Goal: Task Accomplishment & Management: Use online tool/utility

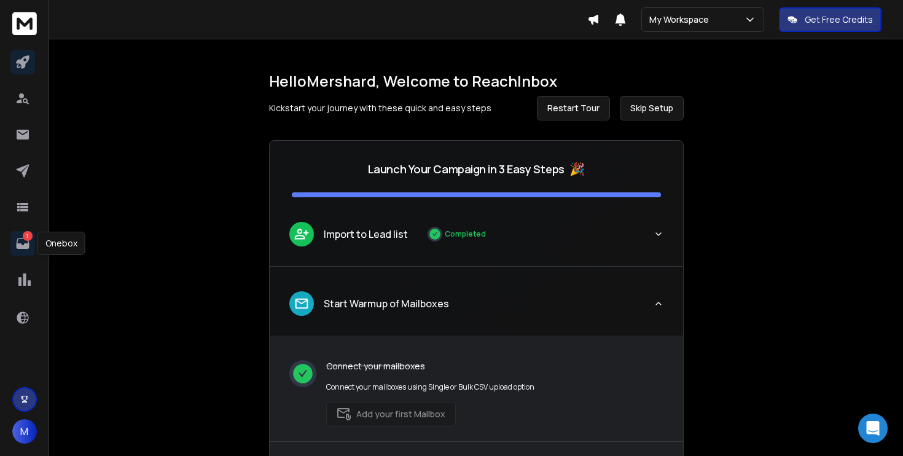
click at [20, 234] on link "1" at bounding box center [22, 243] width 25 height 25
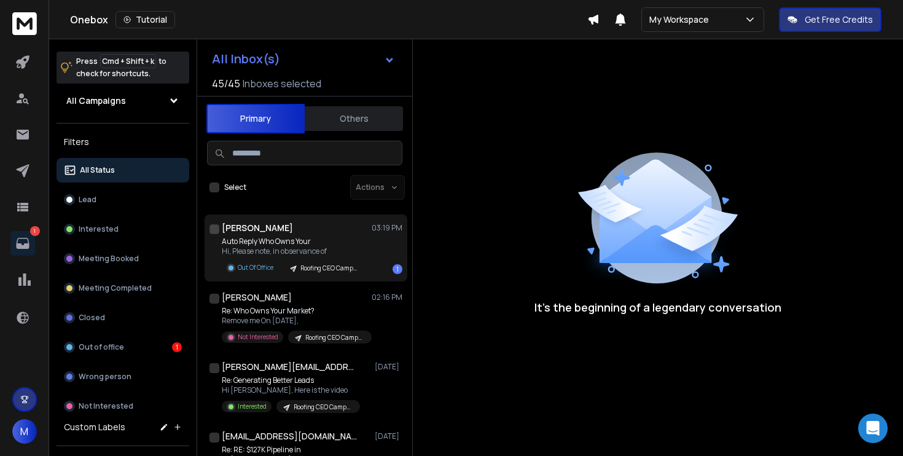
click at [260, 238] on p "Auto Reply Who Owns Your" at bounding box center [294, 241] width 145 height 10
click at [244, 228] on h1 "[PERSON_NAME]" at bounding box center [257, 228] width 70 height 12
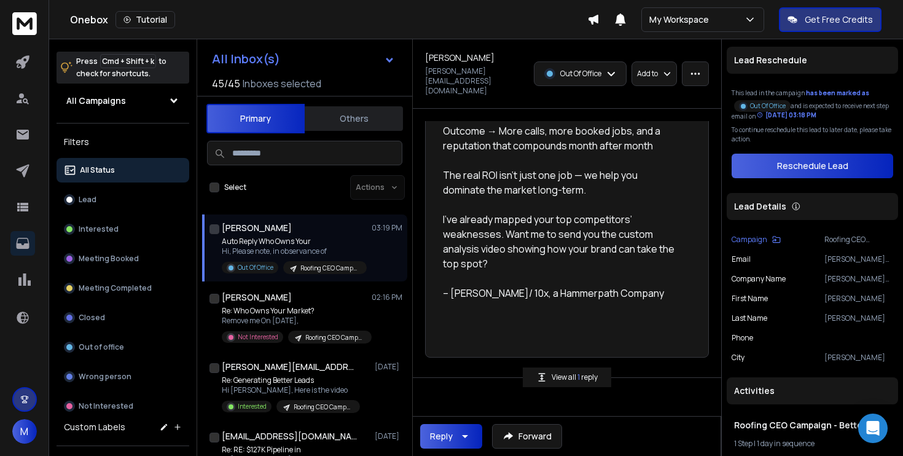
scroll to position [734, 0]
click at [26, 205] on icon at bounding box center [22, 207] width 15 height 15
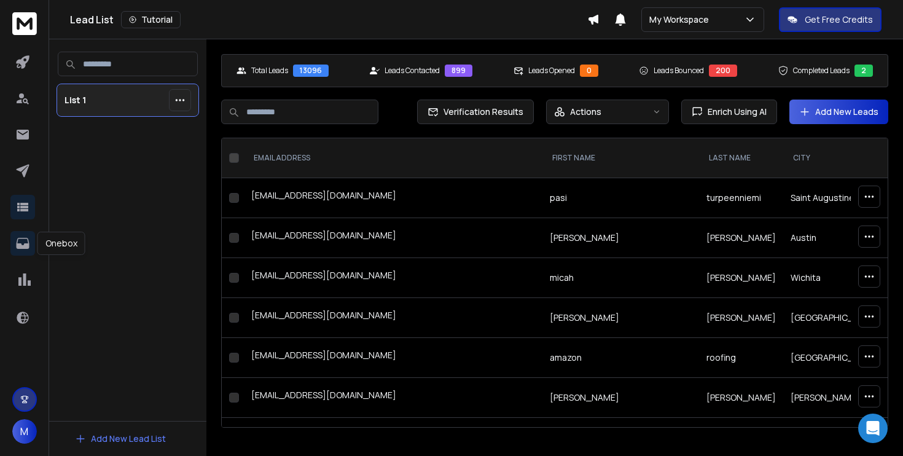
click at [19, 245] on icon at bounding box center [22, 243] width 13 height 11
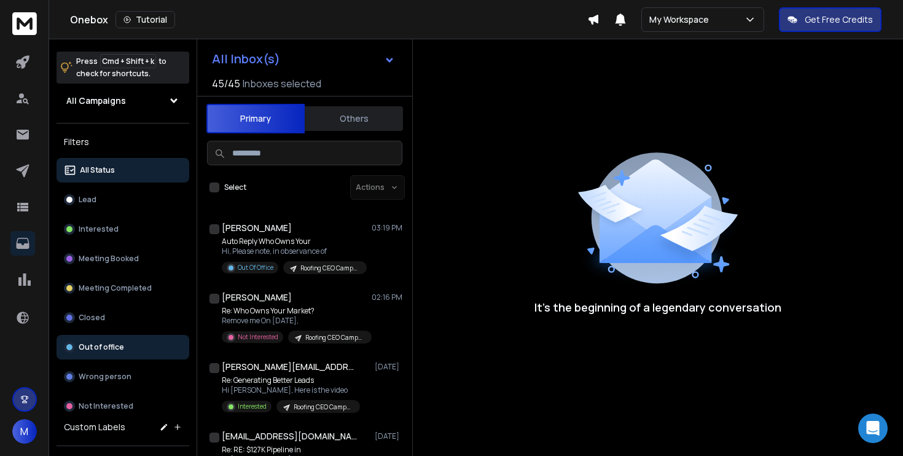
click at [89, 346] on p "Out of office" at bounding box center [101, 347] width 45 height 10
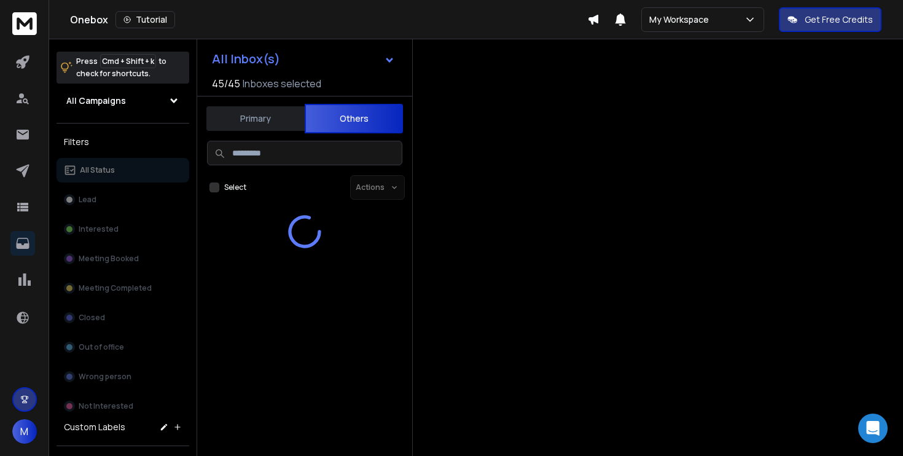
click at [357, 123] on button "Others" at bounding box center [354, 118] width 98 height 29
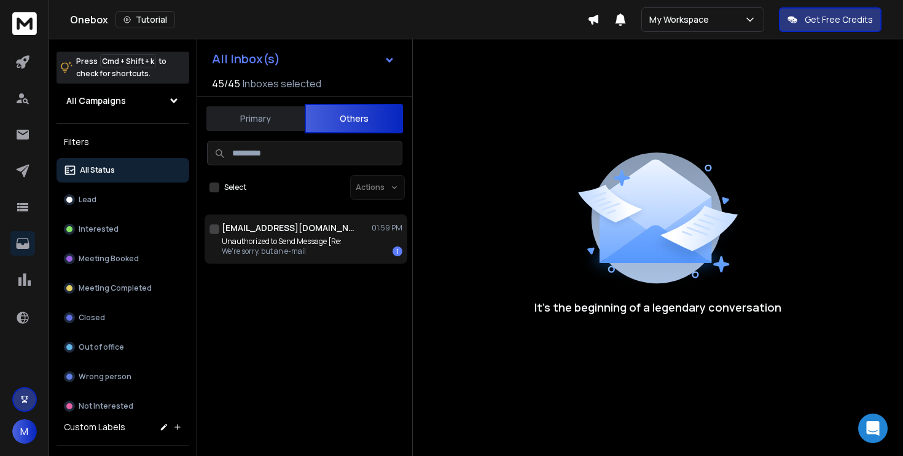
click at [277, 241] on p "Unauthorized to Send Message [Re:" at bounding box center [282, 241] width 120 height 10
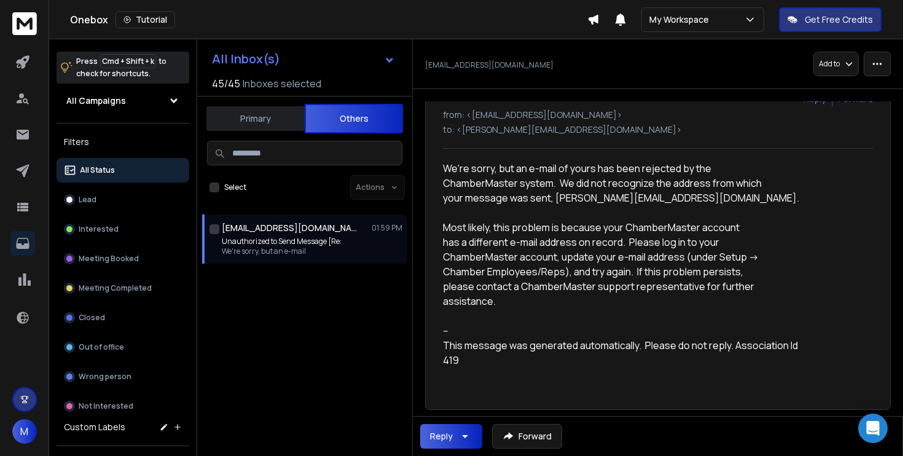
scroll to position [100, 0]
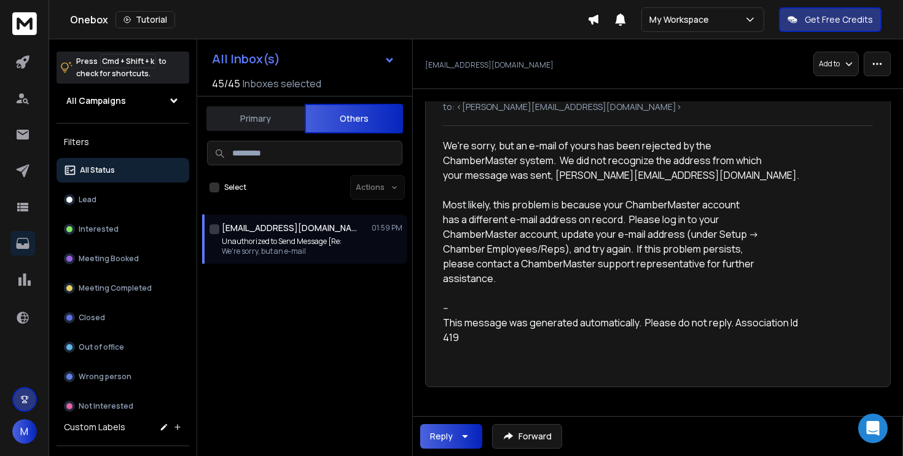
click at [657, 205] on div "We're sorry, but an e-mail of yours has been rejected by the ChamberMaster syst…" at bounding box center [627, 253] width 369 height 231
click at [28, 135] on icon at bounding box center [23, 135] width 12 height 10
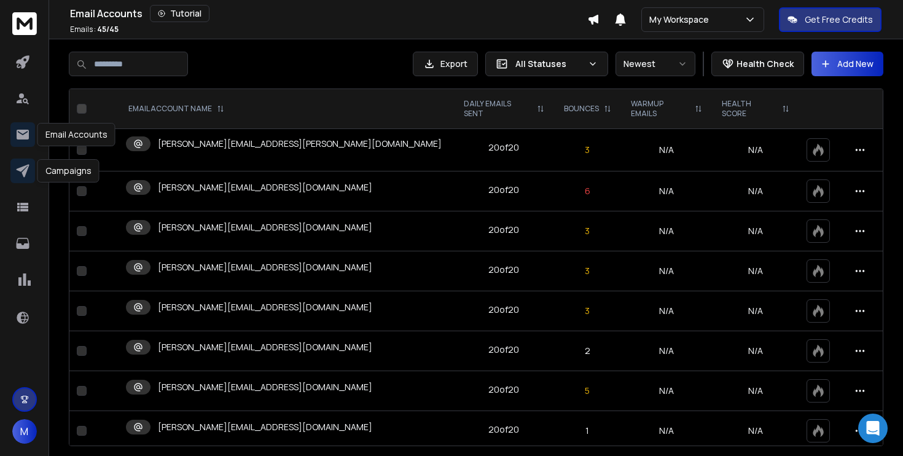
click at [28, 170] on icon at bounding box center [22, 170] width 15 height 15
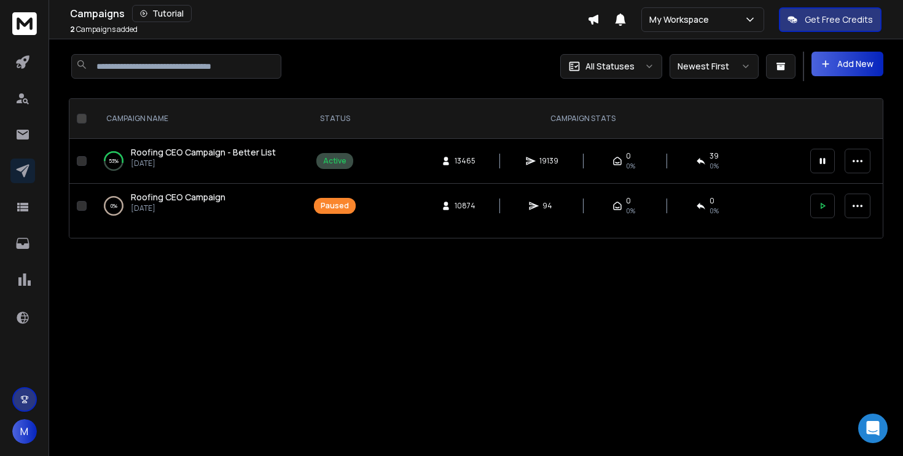
click at [190, 152] on span "Roofing CEO Campaign - Better List" at bounding box center [203, 152] width 145 height 12
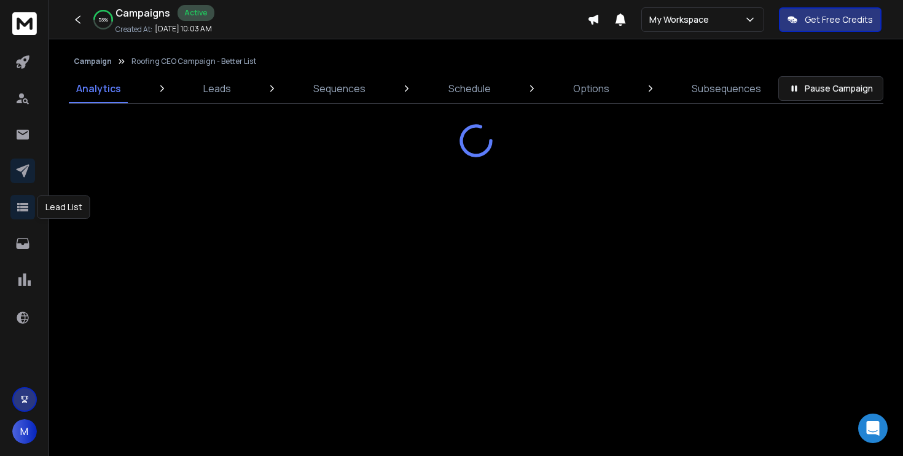
click at [21, 202] on icon at bounding box center [22, 207] width 15 height 15
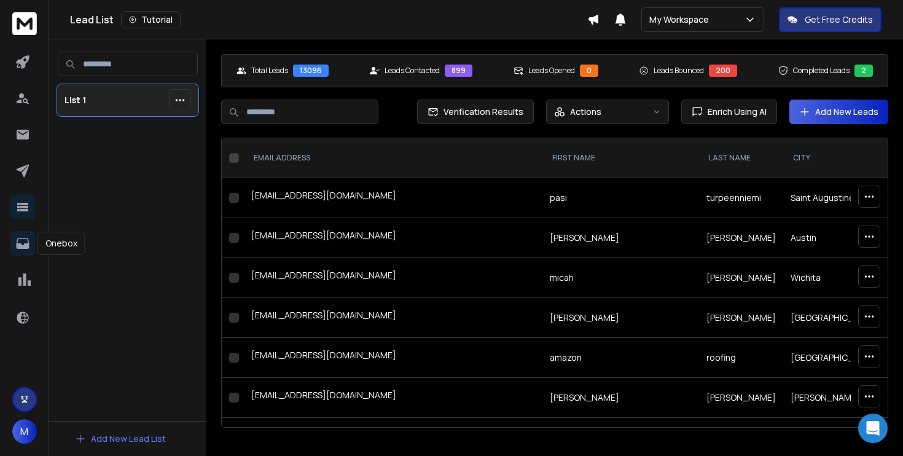
click at [18, 246] on icon at bounding box center [22, 243] width 13 height 11
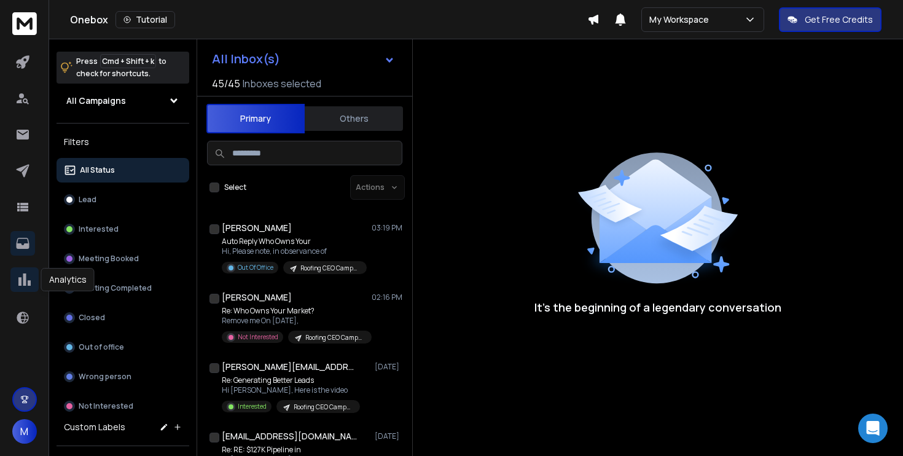
click at [20, 279] on icon at bounding box center [24, 279] width 12 height 12
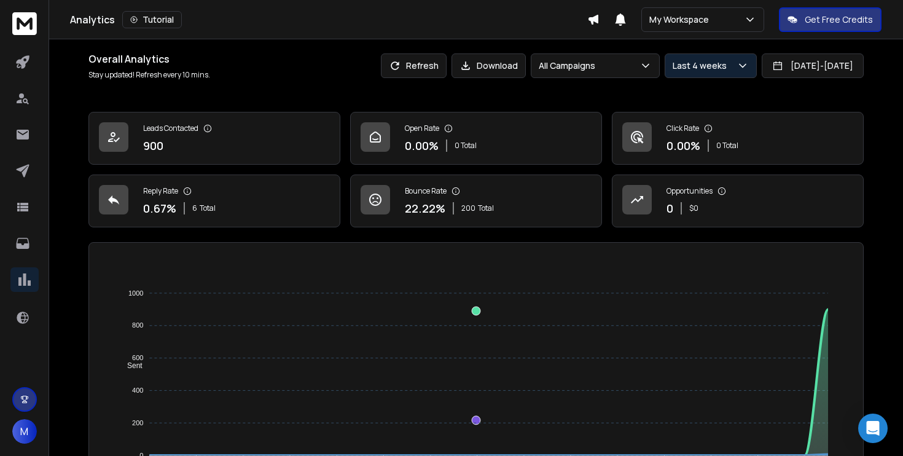
click at [689, 58] on button "Last 4 weeks" at bounding box center [711, 65] width 92 height 25
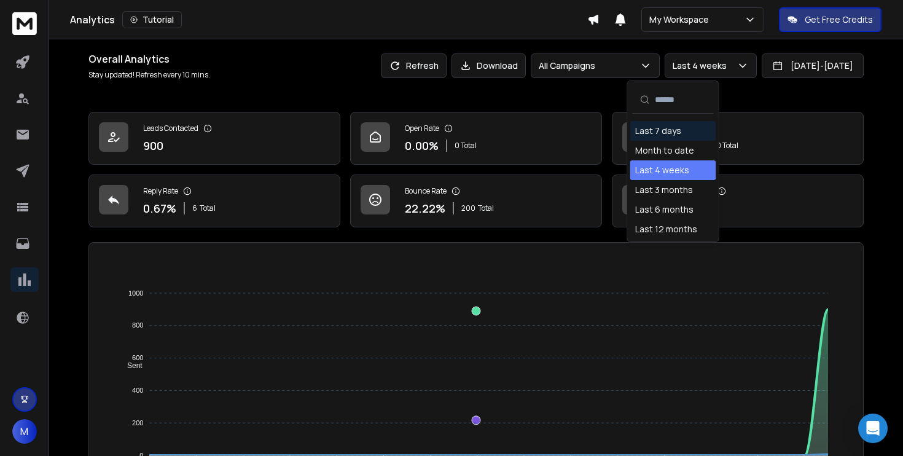
click at [676, 126] on div "Last 7 days" at bounding box center [658, 131] width 46 height 12
